Goal: Find contact information: Find contact information

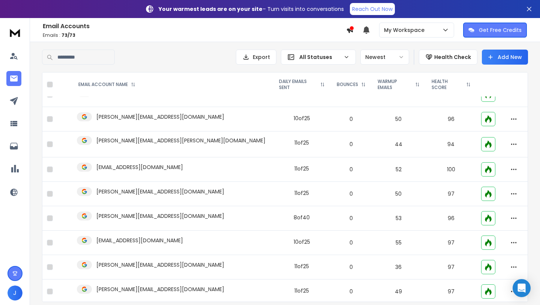
scroll to position [1501, 0]
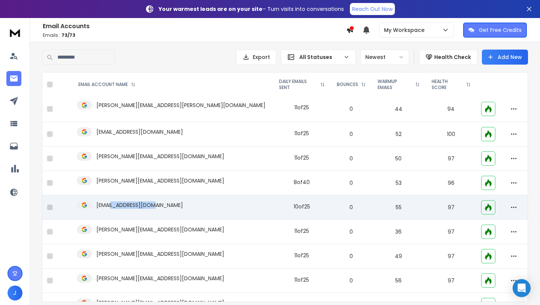
drag, startPoint x: 177, startPoint y: 193, endPoint x: 116, endPoint y: 194, distance: 61.2
click at [116, 200] on div "[EMAIL_ADDRESS][DOMAIN_NAME]" at bounding box center [173, 204] width 192 height 9
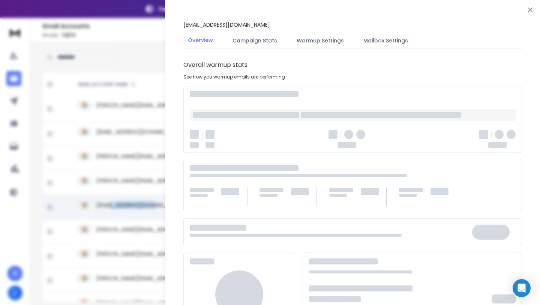
copy p "[DOMAIN_NAME]"
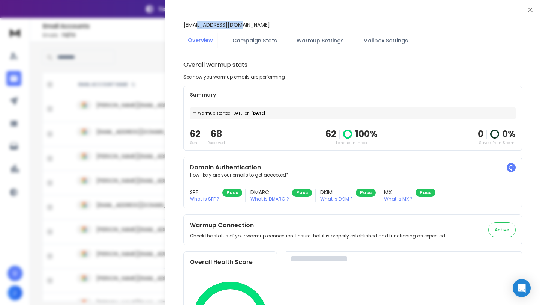
drag, startPoint x: 245, startPoint y: 24, endPoint x: 202, endPoint y: 24, distance: 43.5
click at [202, 24] on div "[EMAIL_ADDRESS][DOMAIN_NAME]" at bounding box center [353, 25] width 339 height 8
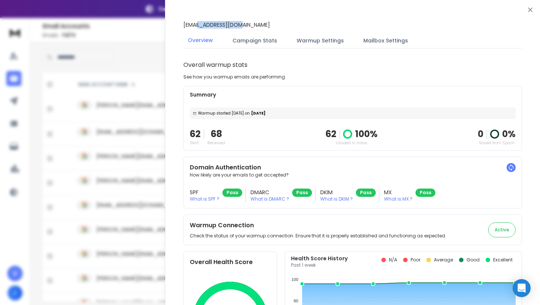
click at [111, 89] on div at bounding box center [270, 152] width 540 height 305
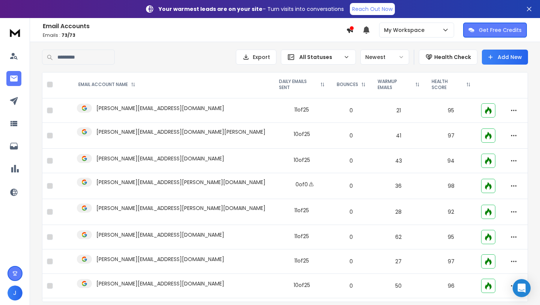
scroll to position [1233, 0]
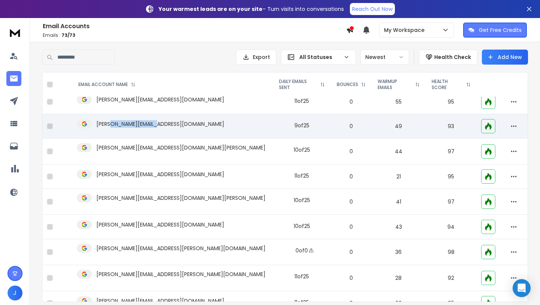
drag, startPoint x: 169, startPoint y: 118, endPoint x: 113, endPoint y: 119, distance: 56.7
click at [113, 119] on div "[PERSON_NAME][EMAIL_ADDRESS][DOMAIN_NAME]" at bounding box center [173, 123] width 192 height 9
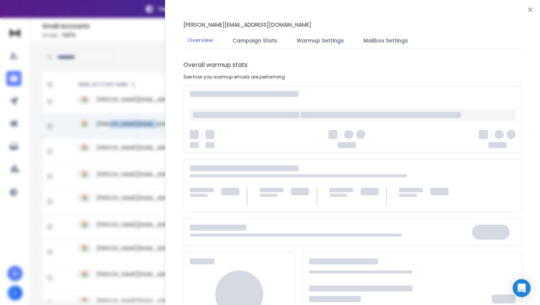
copy p "[DOMAIN_NAME]"
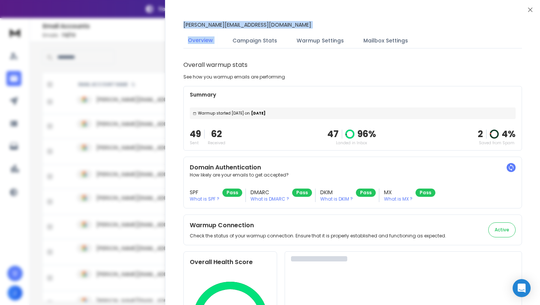
drag, startPoint x: 258, startPoint y: 31, endPoint x: 176, endPoint y: 24, distance: 82.5
click at [176, 24] on div "[PERSON_NAME][EMAIL_ADDRESS][DOMAIN_NAME] Overview Campaign Stats Warmup Settin…" at bounding box center [353, 295] width 357 height 573
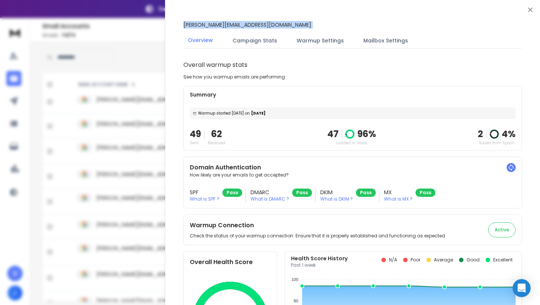
click at [120, 48] on div at bounding box center [270, 152] width 540 height 305
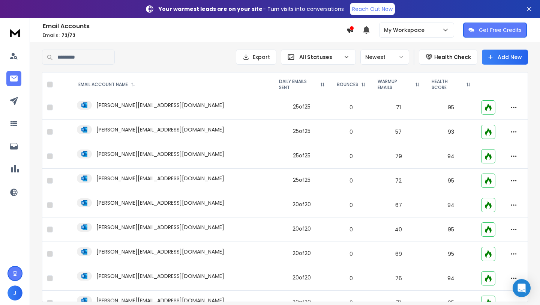
scroll to position [721, 0]
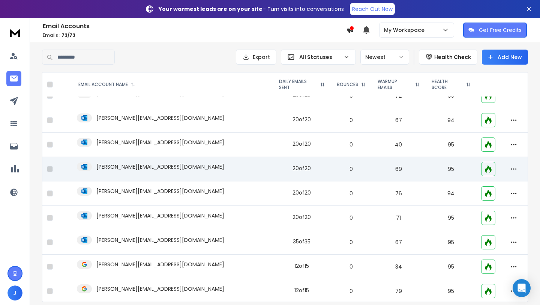
click at [173, 167] on div "[PERSON_NAME][EMAIL_ADDRESS][DOMAIN_NAME]" at bounding box center [173, 166] width 192 height 9
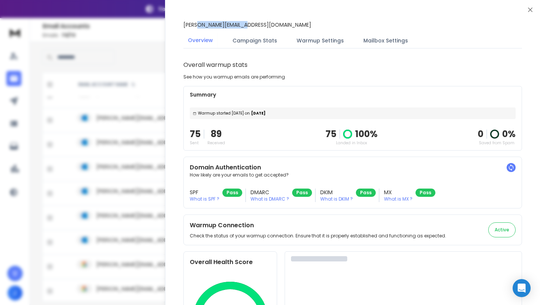
drag, startPoint x: 257, startPoint y: 21, endPoint x: 201, endPoint y: 21, distance: 55.5
click at [201, 21] on div "[PERSON_NAME][EMAIL_ADDRESS][DOMAIN_NAME]" at bounding box center [353, 25] width 339 height 8
copy p "[DOMAIN_NAME]"
